Goal: Task Accomplishment & Management: Manage account settings

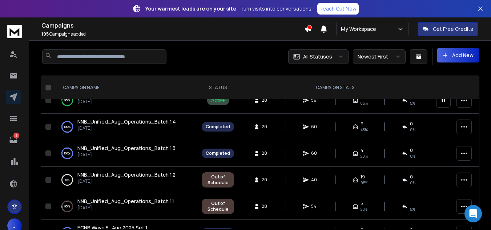
scroll to position [305, 0]
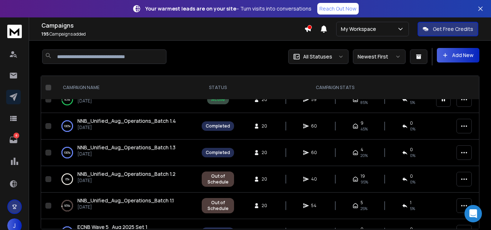
click at [102, 176] on span "NNB_Unified_Aug_Operations_Batch 1.2" at bounding box center [126, 174] width 98 height 7
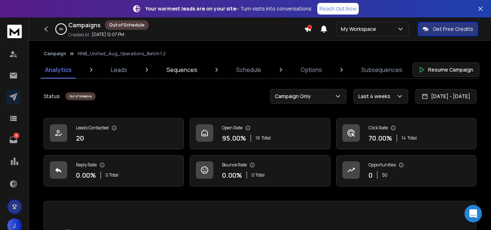
click at [170, 74] on p "Sequences" at bounding box center [182, 69] width 31 height 9
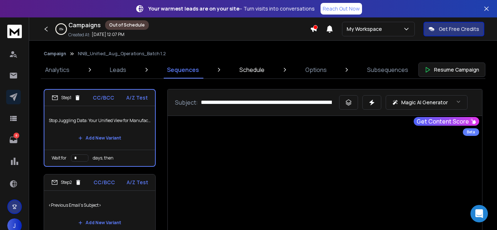
click at [243, 66] on p "Schedule" at bounding box center [251, 69] width 25 height 9
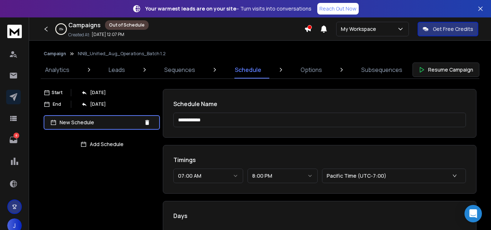
click at [106, 106] on p "Wed Sep 10 2025" at bounding box center [98, 104] width 16 height 6
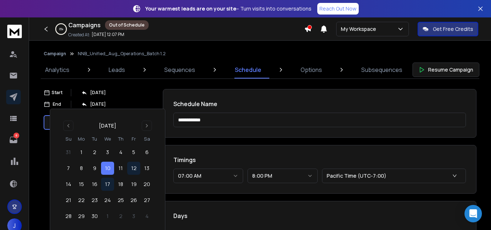
click at [110, 186] on button "17" at bounding box center [107, 184] width 13 height 13
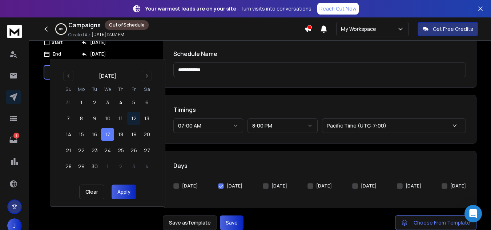
scroll to position [51, 0]
click at [126, 195] on button "Apply" at bounding box center [124, 191] width 25 height 15
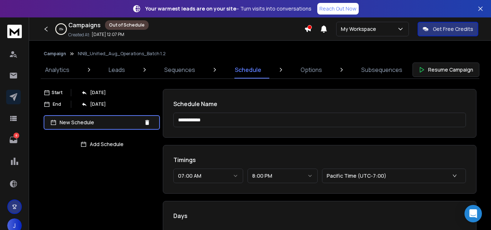
scroll to position [60, 0]
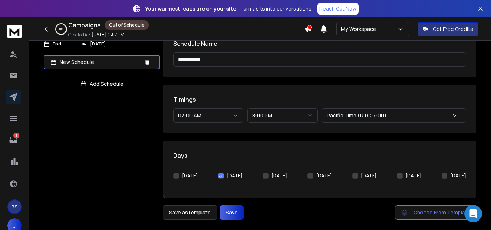
click at [231, 212] on button "Save" at bounding box center [232, 212] width 24 height 15
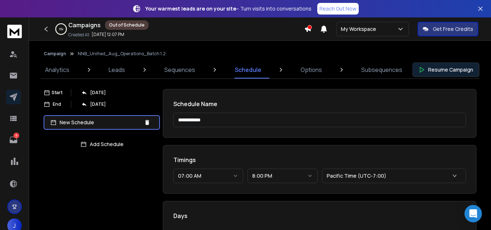
click at [423, 72] on icon at bounding box center [422, 70] width 7 height 7
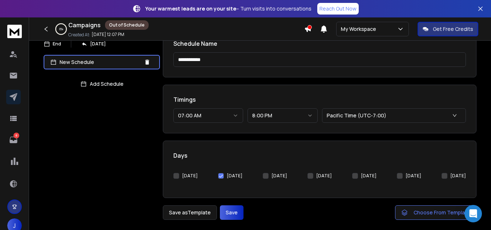
click at [233, 216] on button "Save" at bounding box center [232, 212] width 24 height 15
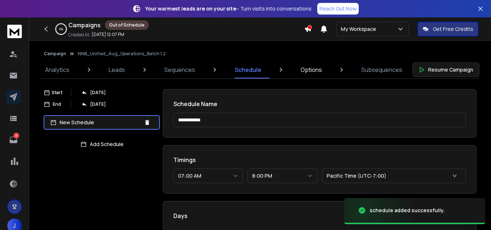
click at [313, 66] on p "Options" at bounding box center [311, 69] width 21 height 9
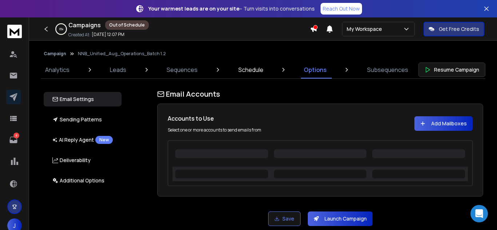
click at [251, 69] on p "Schedule" at bounding box center [250, 69] width 25 height 9
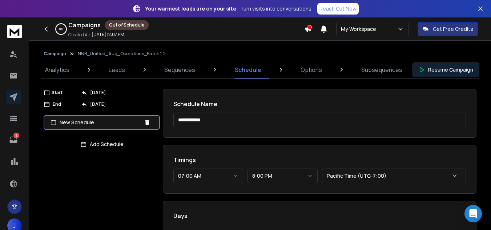
click at [438, 66] on button "Resume Campaign" at bounding box center [446, 70] width 67 height 15
click at [13, 91] on link at bounding box center [13, 97] width 15 height 15
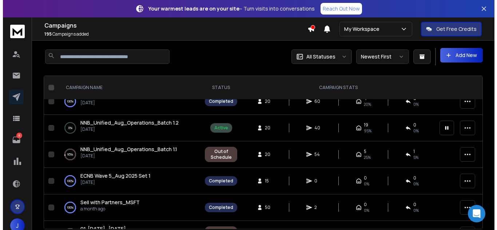
scroll to position [357, 0]
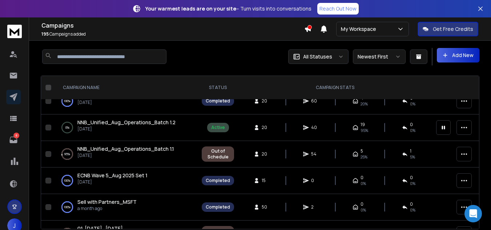
click at [119, 121] on span "NNB_Unified_Aug_Operations_Batch 1.2" at bounding box center [126, 122] width 98 height 7
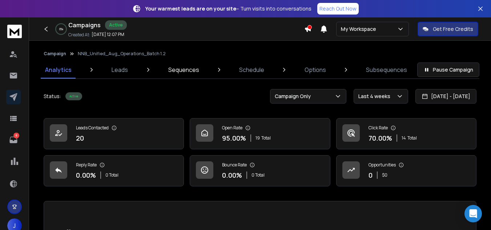
click at [189, 70] on p "Sequences" at bounding box center [183, 69] width 31 height 9
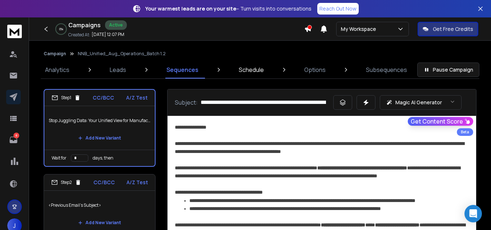
click at [255, 73] on p "Schedule" at bounding box center [251, 69] width 25 height 9
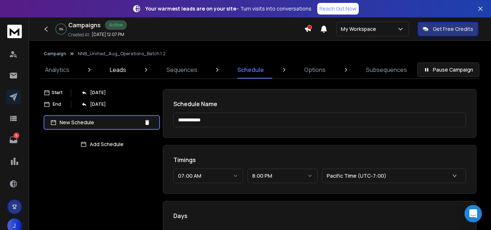
click at [112, 67] on p "Leads" at bounding box center [118, 69] width 16 height 9
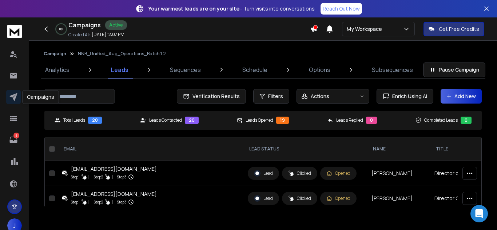
click at [12, 97] on icon at bounding box center [13, 97] width 9 height 9
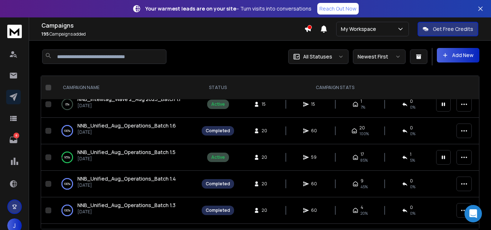
scroll to position [248, 0]
click at [154, 152] on span "NNB_Unified_Aug_Operations_Batch 1.5" at bounding box center [126, 151] width 98 height 7
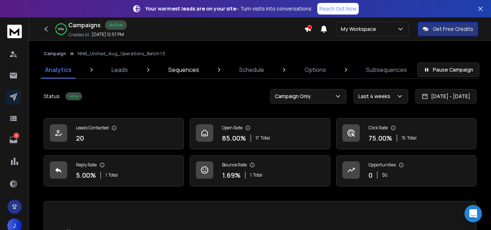
click at [186, 72] on p "Sequences" at bounding box center [183, 69] width 31 height 9
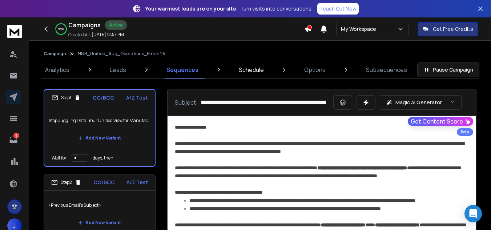
click at [248, 69] on p "Schedule" at bounding box center [251, 69] width 25 height 9
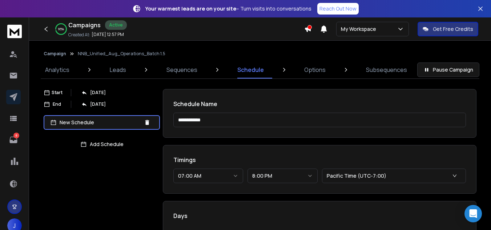
click at [106, 104] on p "Fri Sep 12 2025" at bounding box center [98, 104] width 16 height 6
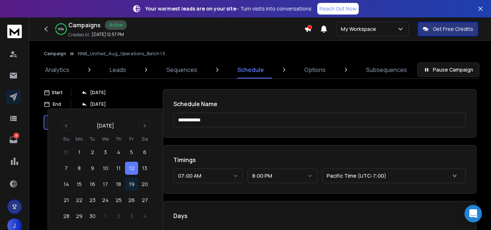
click at [130, 184] on button "19" at bounding box center [131, 184] width 13 height 13
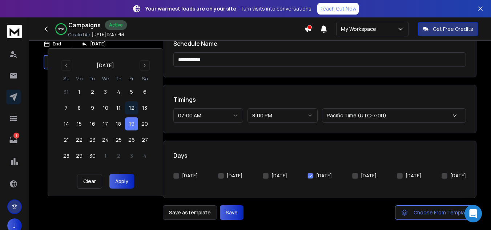
click at [120, 181] on button "Apply" at bounding box center [121, 181] width 25 height 15
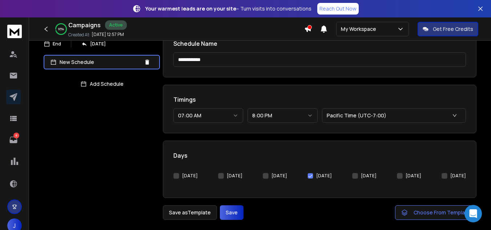
click at [233, 212] on button "Save" at bounding box center [232, 212] width 24 height 15
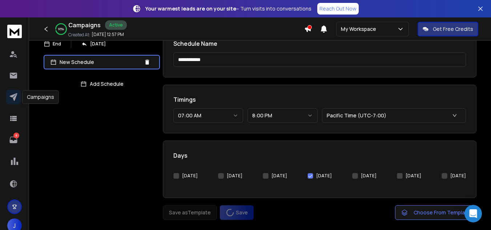
click at [12, 94] on icon at bounding box center [13, 97] width 9 height 9
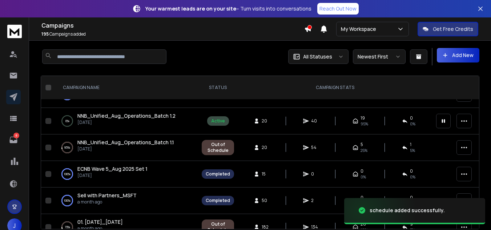
scroll to position [364, 0]
click at [120, 141] on span "NNB_Unified_Aug_Operations_Batch 1.1" at bounding box center [125, 142] width 97 height 7
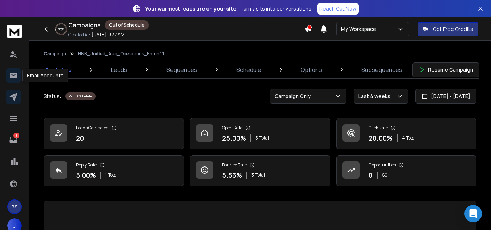
click at [9, 79] on icon at bounding box center [13, 75] width 9 height 9
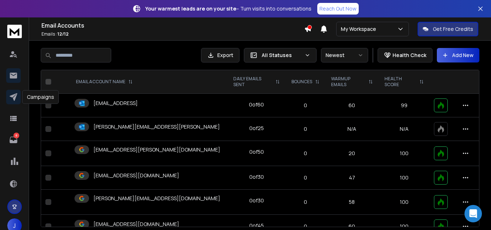
click at [15, 96] on icon at bounding box center [13, 97] width 8 height 8
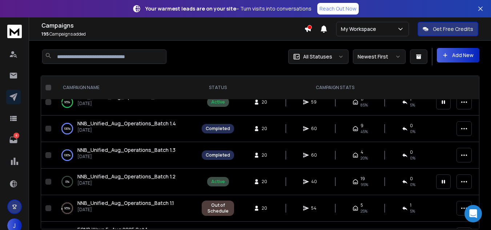
scroll to position [302, 0]
click at [126, 178] on span "NNB_Unified_Aug_Operations_Batch 1.2" at bounding box center [126, 177] width 98 height 7
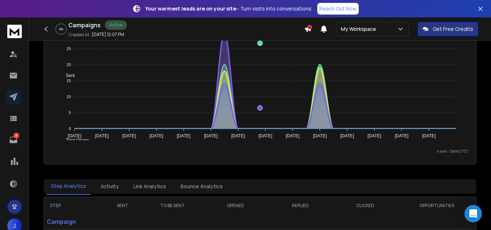
scroll to position [199, 0]
click at [338, 169] on div "Leads Contacted 20 Open Rate 95.00 % 19 Total Click Rate 70.00 % 14 Total Reply…" at bounding box center [260, 106] width 433 height 374
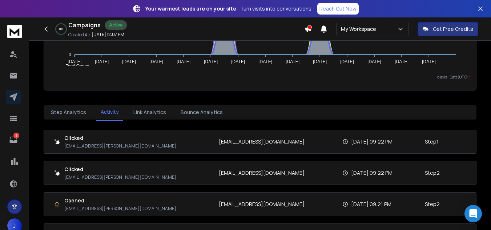
click at [112, 112] on button "Activity" at bounding box center [109, 112] width 27 height 17
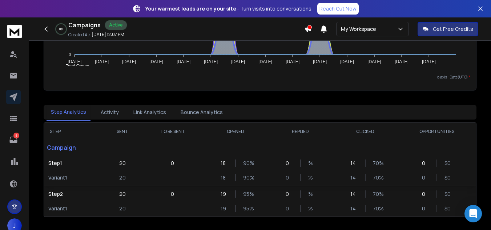
click at [71, 115] on button "Step Analytics" at bounding box center [69, 112] width 44 height 17
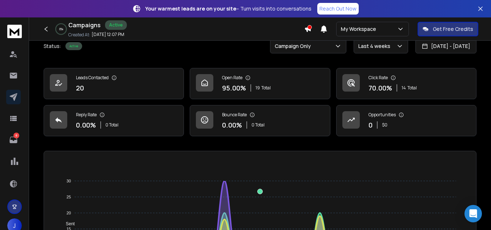
scroll to position [51, 0]
click at [14, 96] on icon at bounding box center [13, 97] width 8 height 8
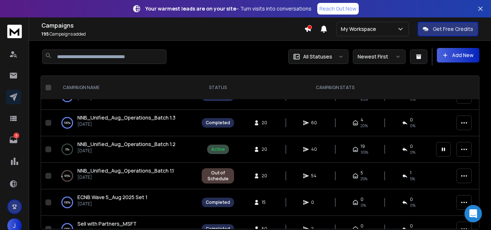
scroll to position [337, 0]
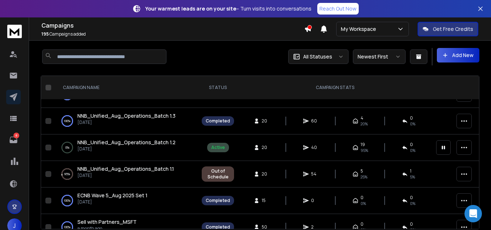
click at [110, 172] on span "NNB_Unified_Aug_Operations_Batch 1.1" at bounding box center [125, 168] width 97 height 7
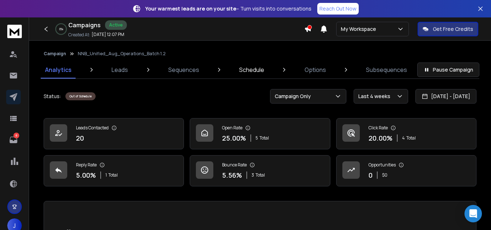
click at [250, 66] on p "Schedule" at bounding box center [251, 69] width 25 height 9
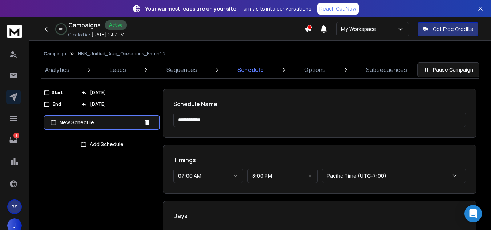
click at [106, 103] on p "Wed Sep 10 2025" at bounding box center [98, 104] width 16 height 6
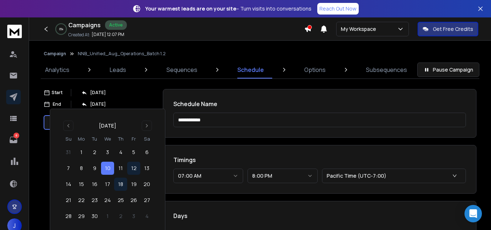
click at [115, 186] on button "18" at bounding box center [120, 184] width 13 height 13
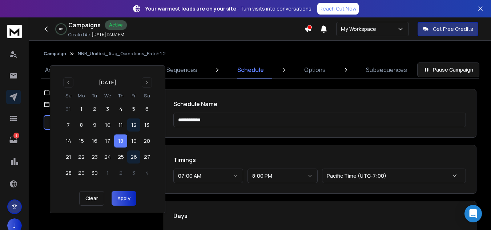
scroll to position [60, 0]
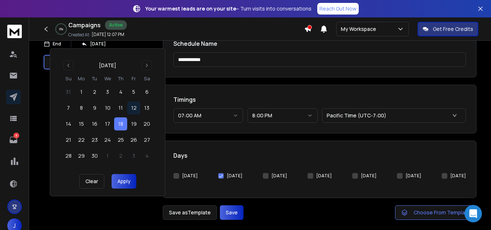
click at [129, 185] on button "Apply" at bounding box center [124, 181] width 25 height 15
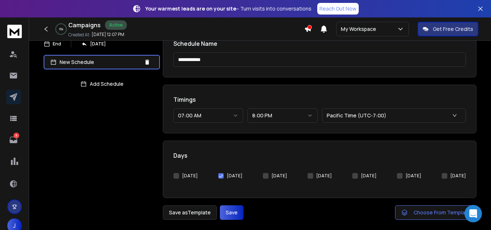
click at [232, 212] on button "Save" at bounding box center [232, 212] width 24 height 15
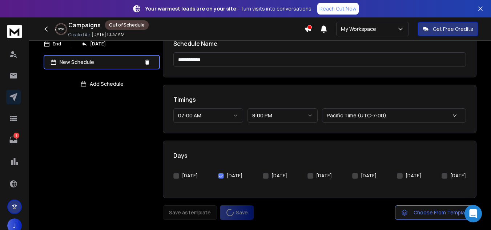
scroll to position [0, 0]
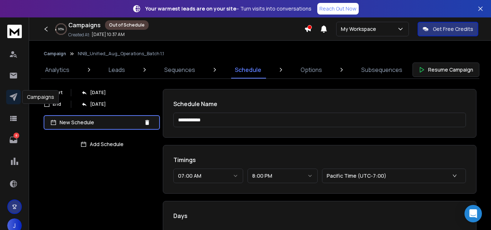
click at [14, 96] on icon at bounding box center [13, 97] width 9 height 9
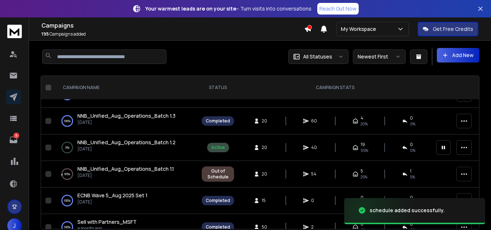
scroll to position [338, 0]
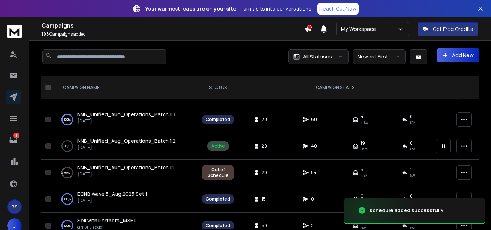
click at [120, 165] on span "NNB_Unified_Aug_Operations_Batch 1.1" at bounding box center [125, 167] width 97 height 7
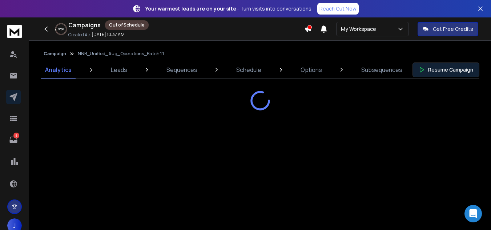
click at [446, 63] on button "Resume Campaign" at bounding box center [446, 70] width 67 height 15
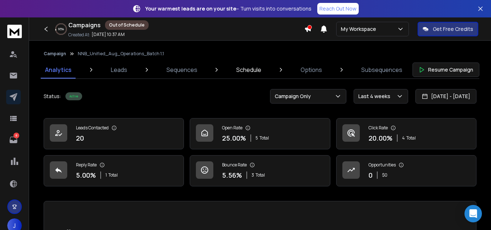
click at [252, 71] on p "Schedule" at bounding box center [248, 69] width 25 height 9
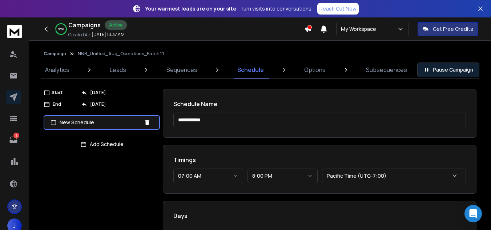
click at [444, 71] on button "Pause Campaign" at bounding box center [448, 70] width 62 height 15
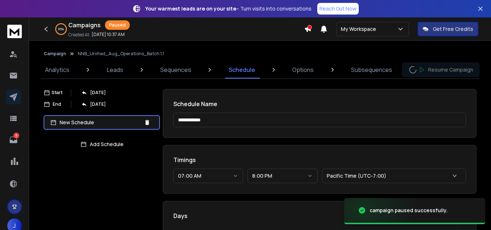
click at [444, 71] on div "Resume Campaign" at bounding box center [440, 70] width 77 height 15
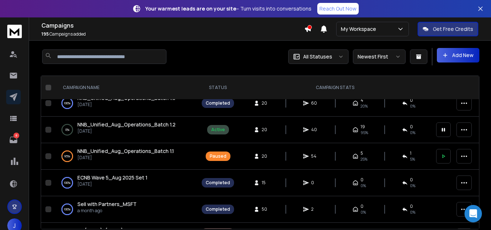
scroll to position [355, 0]
click at [213, 156] on div "Paused" at bounding box center [218, 156] width 17 height 6
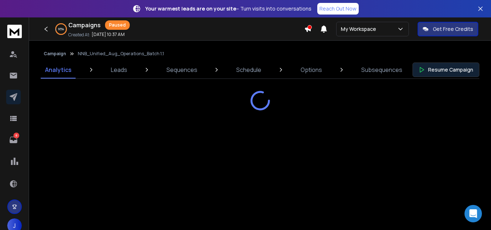
click at [447, 69] on button "Resume Campaign" at bounding box center [446, 70] width 67 height 15
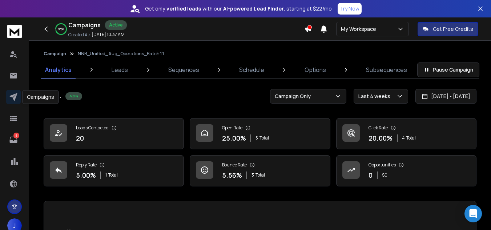
click at [16, 99] on icon at bounding box center [13, 97] width 9 height 9
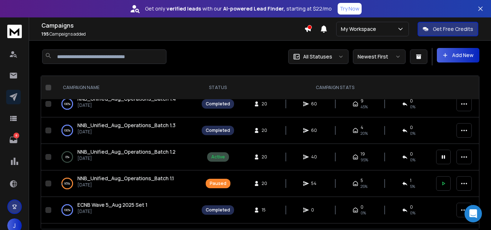
scroll to position [328, 0]
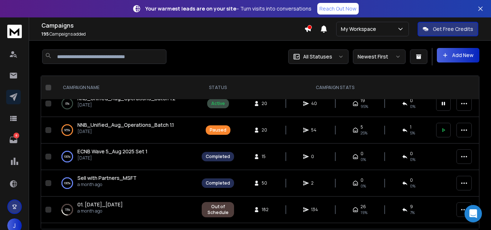
scroll to position [381, 0]
click at [121, 124] on span "NNB_Unified_Aug_Operations_Batch 1.1" at bounding box center [125, 124] width 97 height 7
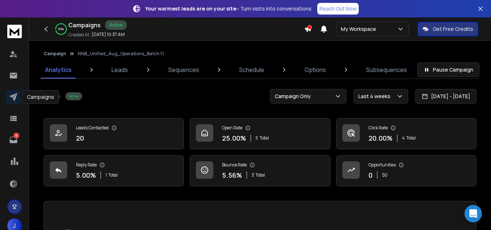
click at [11, 97] on icon at bounding box center [13, 97] width 8 height 8
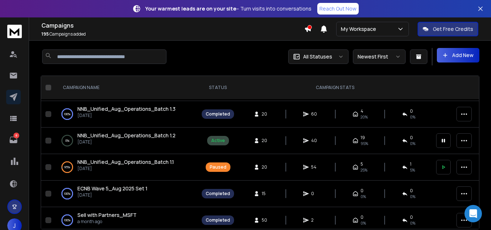
scroll to position [344, 0]
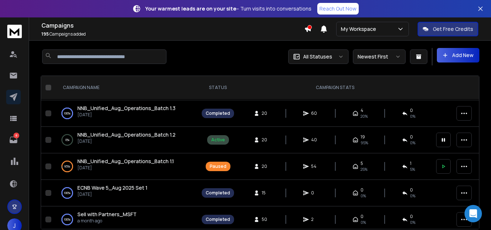
click at [219, 167] on div "Paused" at bounding box center [218, 167] width 17 height 6
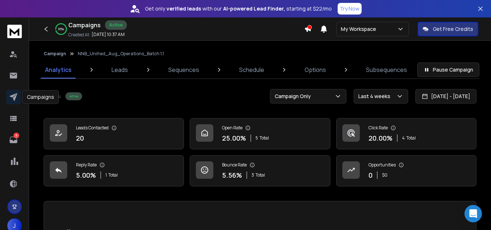
click at [11, 98] on icon at bounding box center [13, 97] width 9 height 9
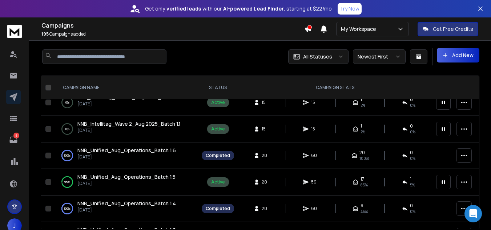
scroll to position [222, 0]
